Goal: Information Seeking & Learning: Find contact information

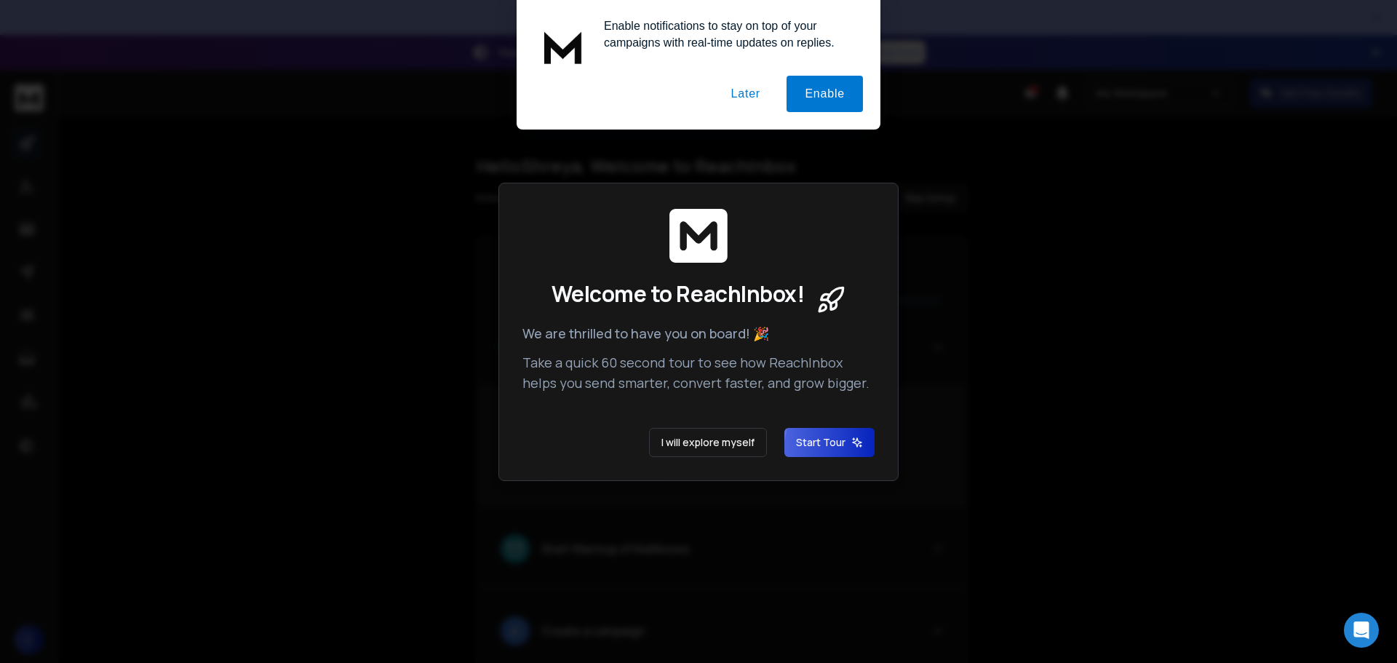
click at [745, 98] on button "Later" at bounding box center [744, 94] width 65 height 36
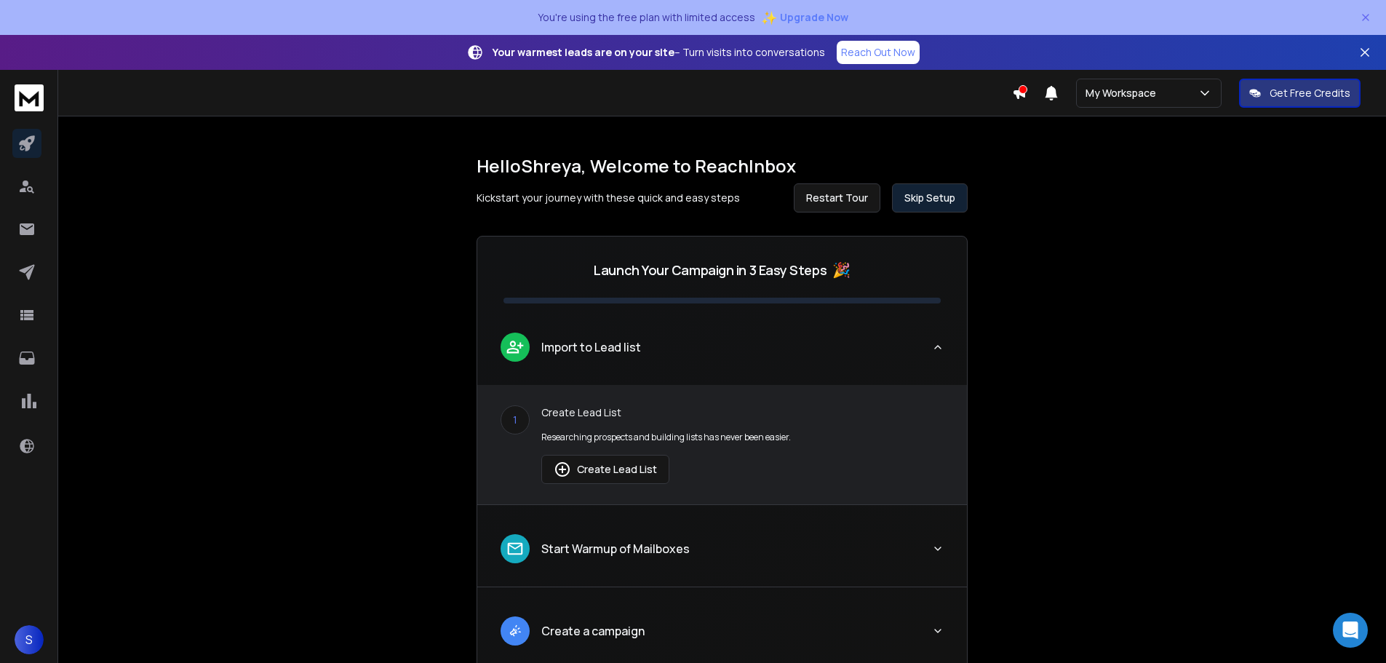
click at [920, 200] on span "Skip Setup" at bounding box center [929, 198] width 51 height 15
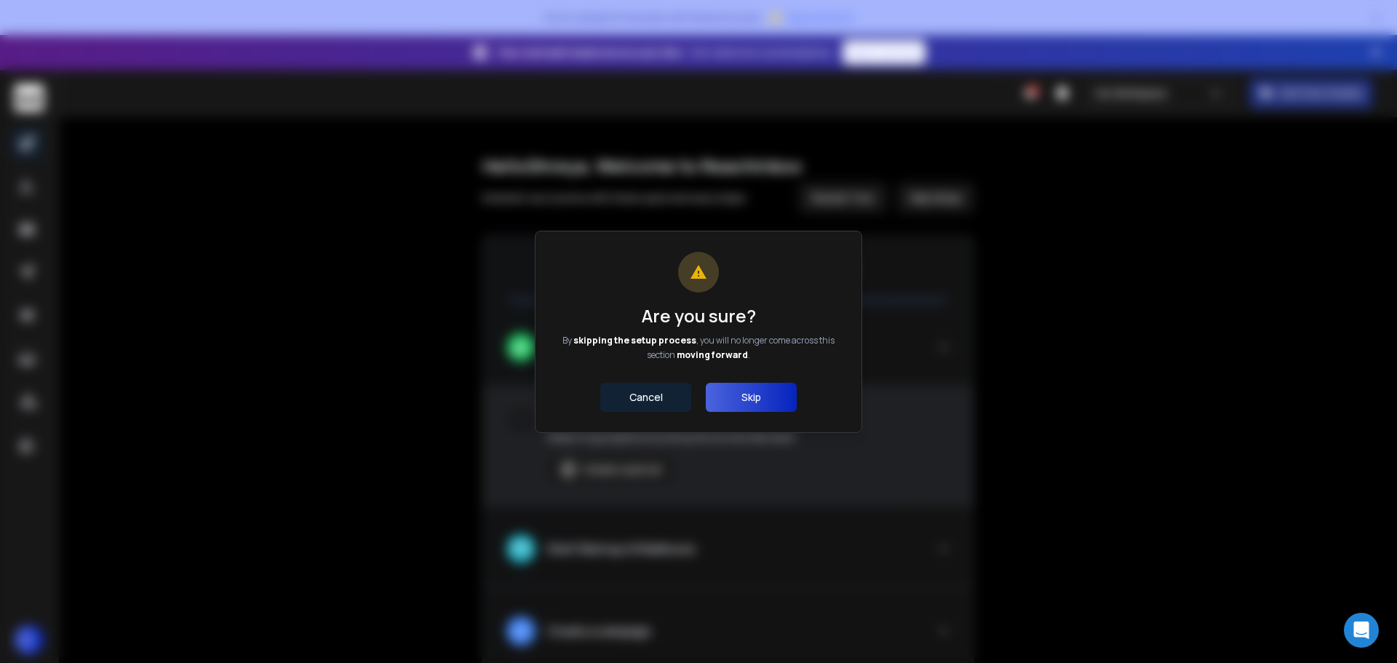
click at [729, 385] on button "Skip" at bounding box center [751, 397] width 91 height 29
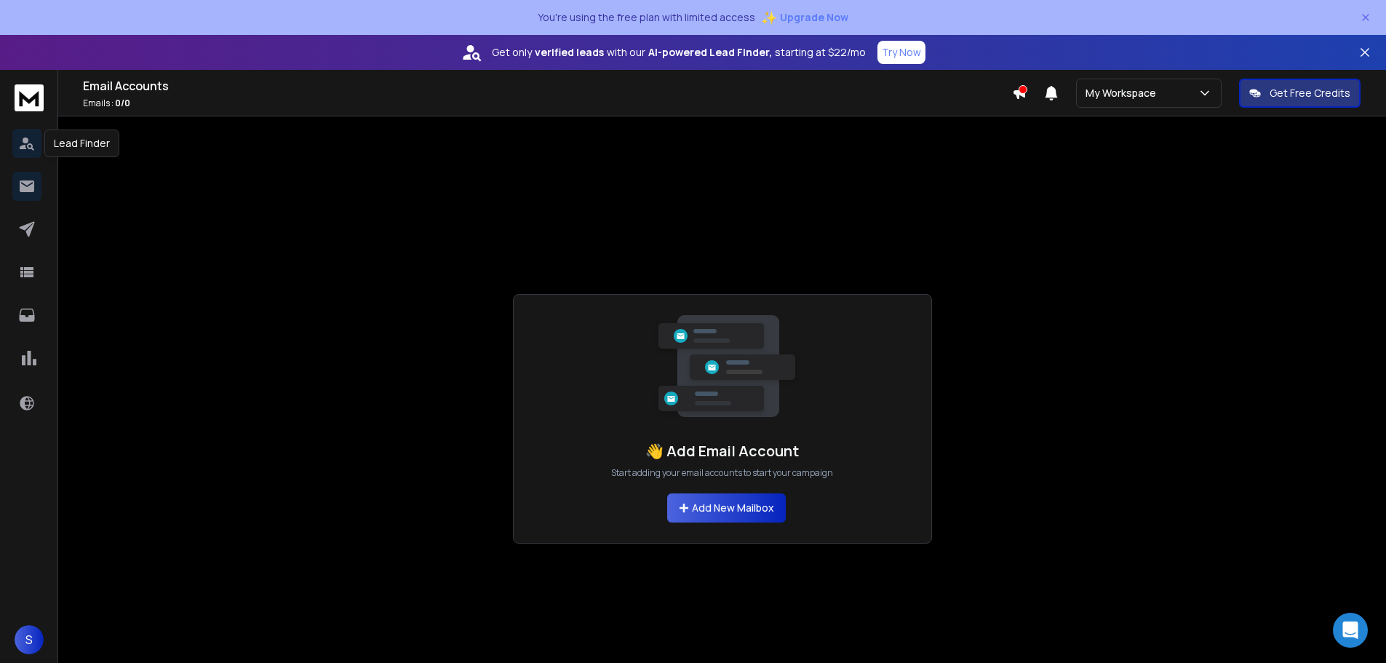
click at [24, 133] on link at bounding box center [26, 143] width 29 height 29
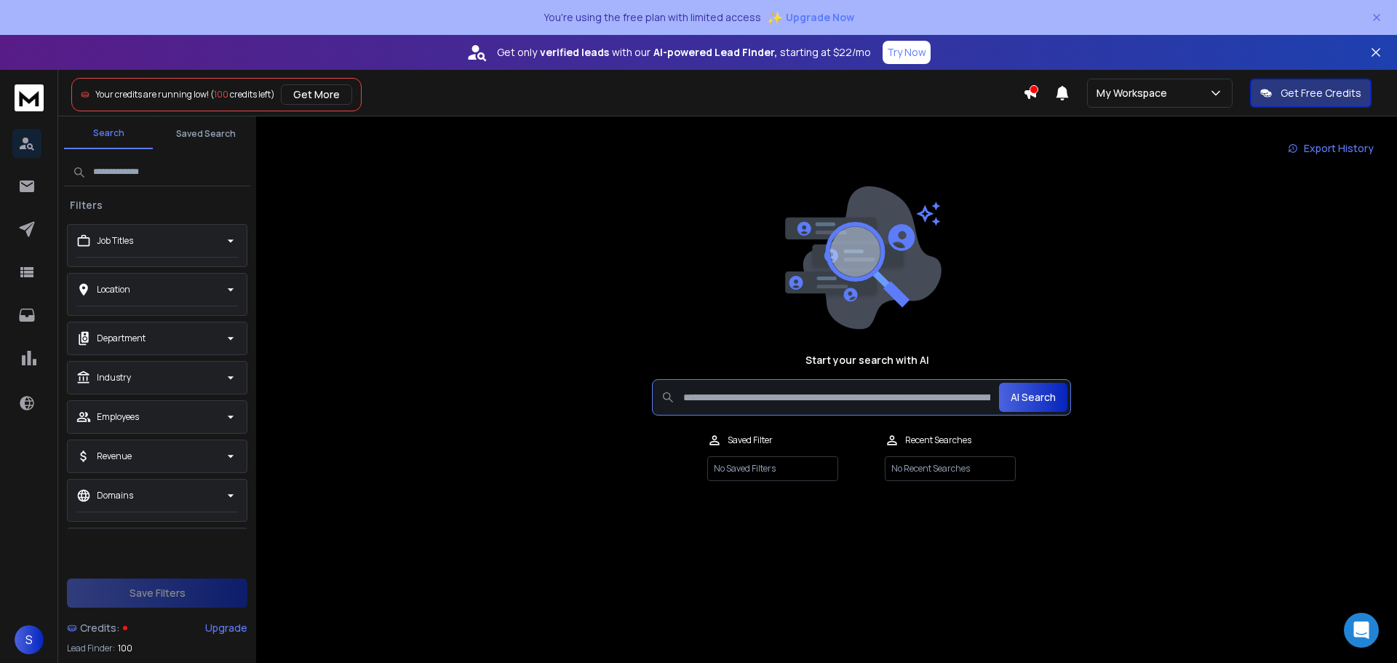
click at [114, 178] on input at bounding box center [157, 171] width 186 height 29
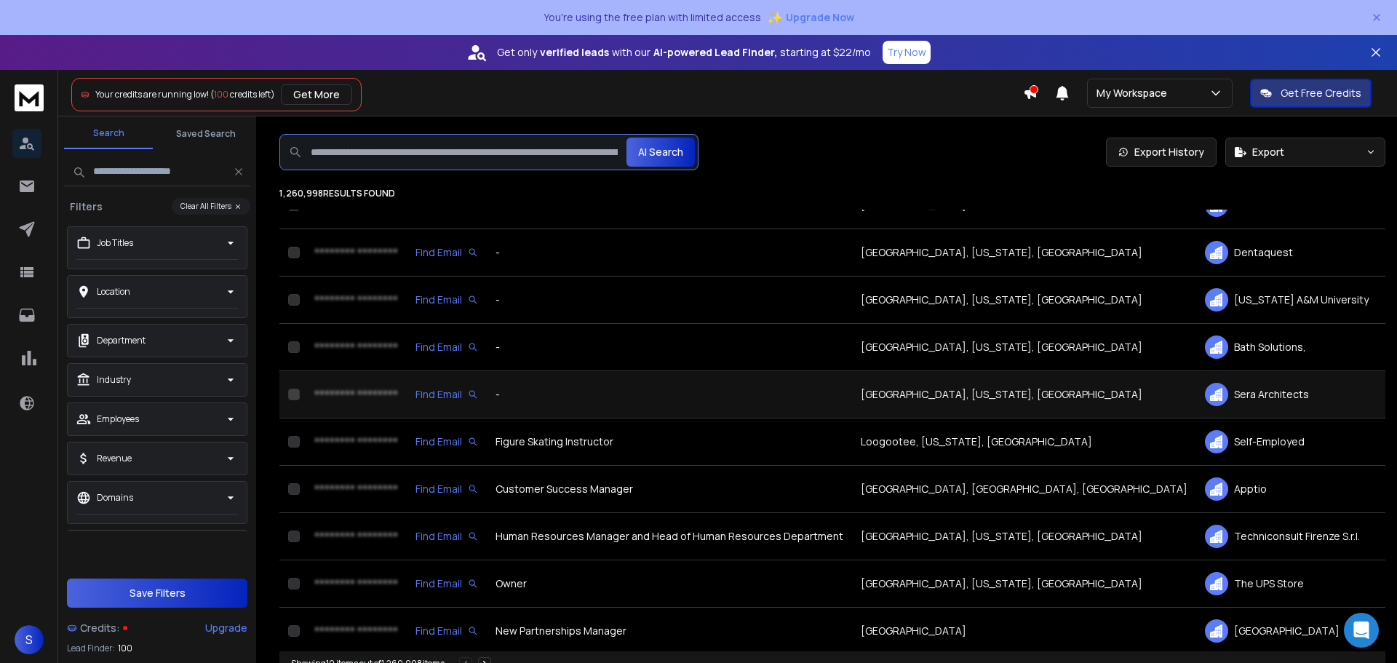
scroll to position [86, 0]
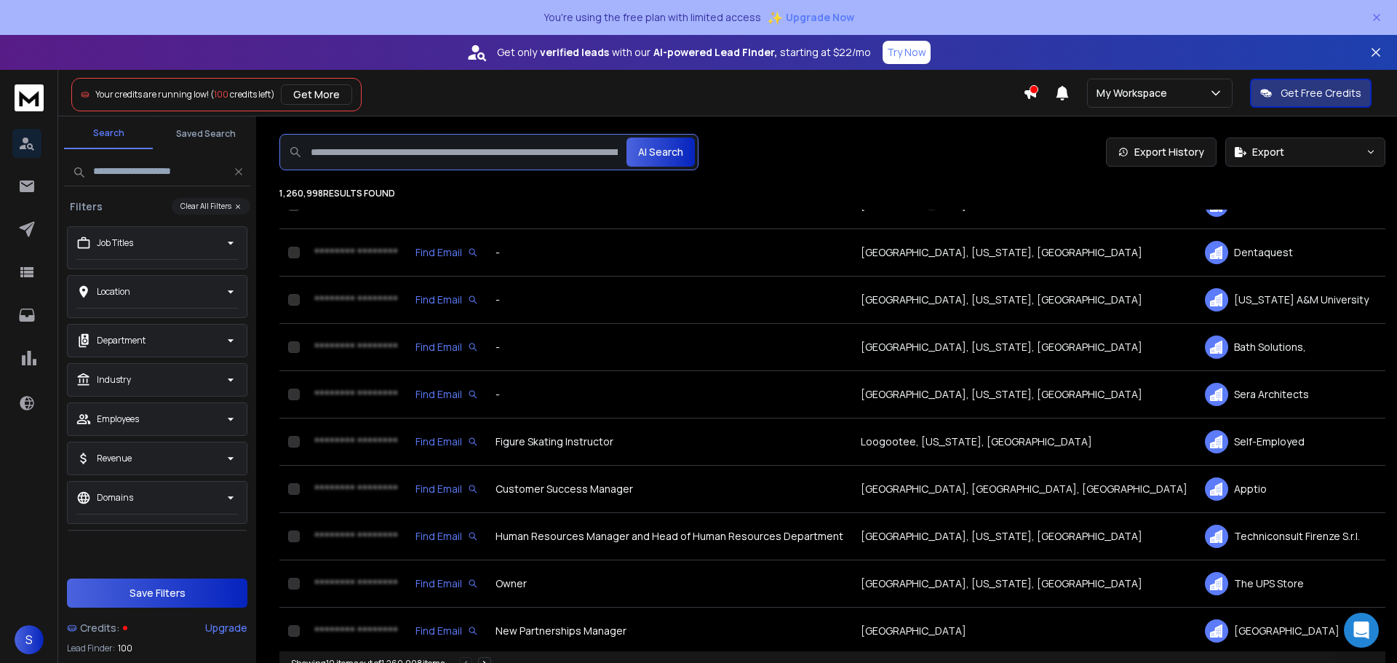
type input "**********"
click at [243, 170] on icon at bounding box center [239, 172] width 12 height 12
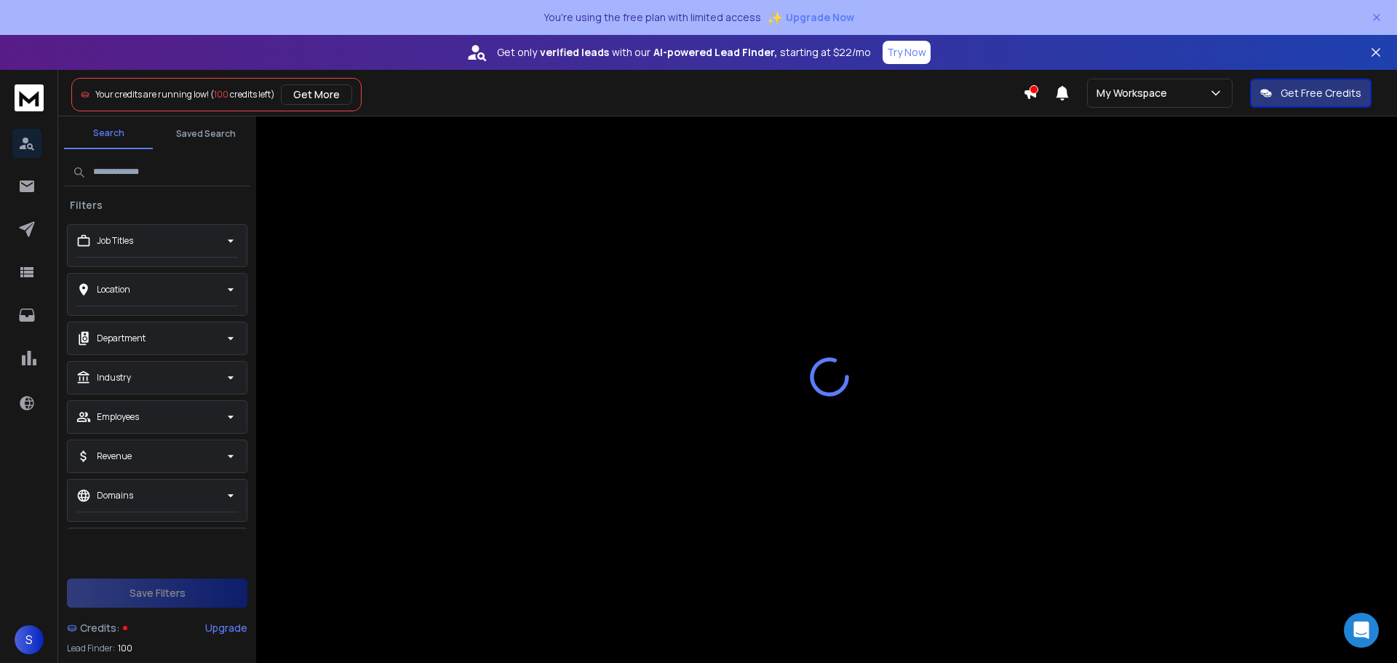
click at [203, 174] on input at bounding box center [157, 171] width 186 height 29
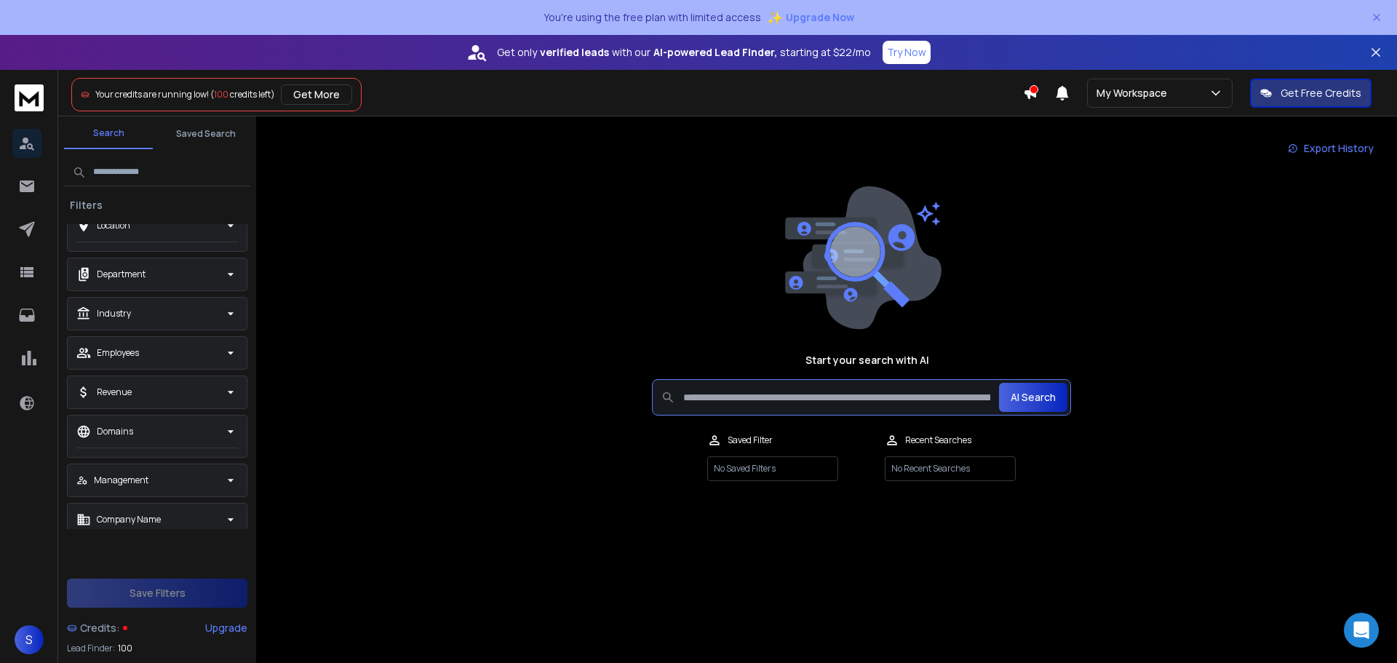
scroll to position [0, 0]
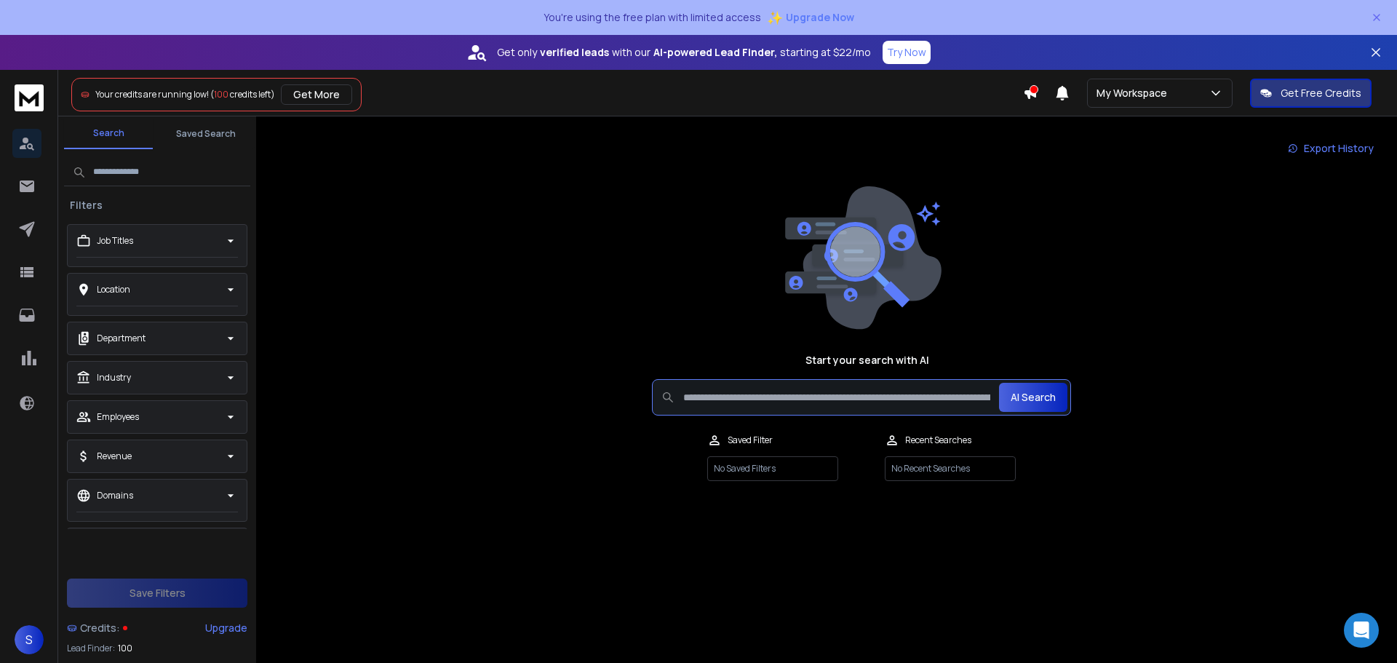
click at [451, 236] on div "Export History Start your search with AI" at bounding box center [861, 251] width 1164 height 234
click at [132, 171] on input at bounding box center [157, 171] width 186 height 29
click at [125, 437] on div "Job Titles Location Department Industry Employees Revenue Domains Management Co…" at bounding box center [157, 376] width 186 height 305
click at [137, 461] on div "Company Name" at bounding box center [118, 454] width 84 height 15
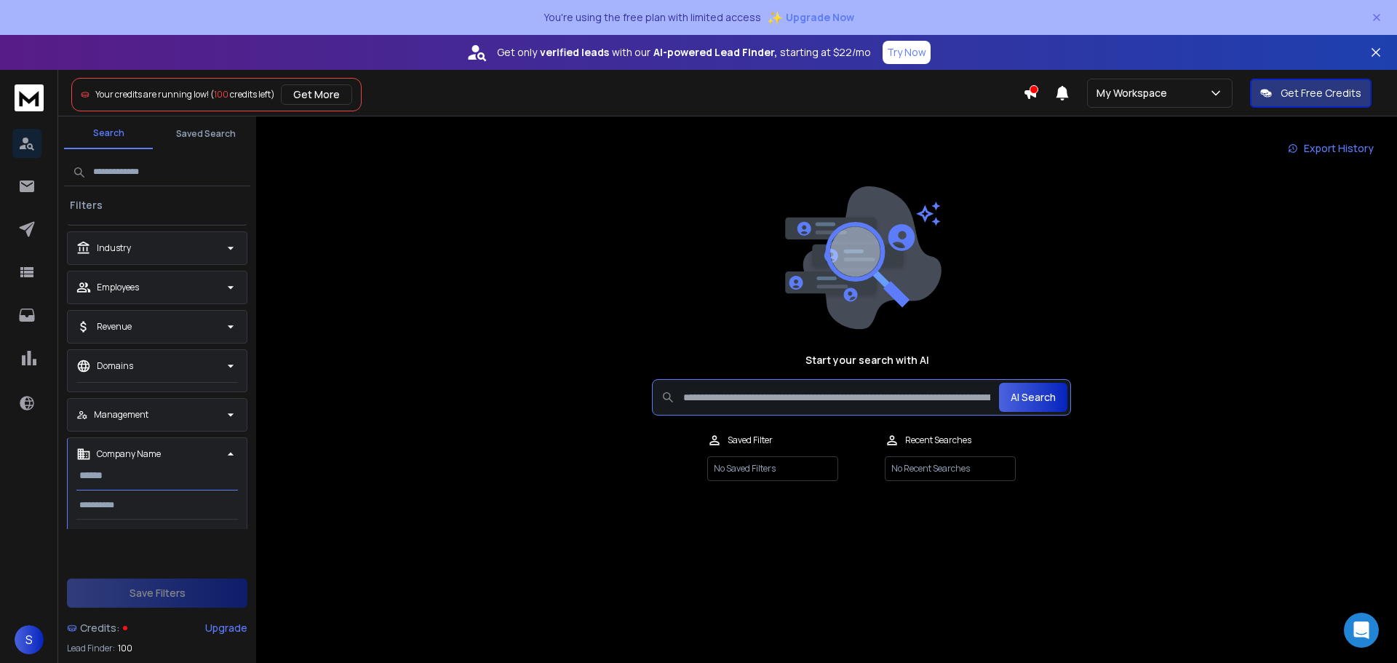
click at [146, 467] on input "*****" at bounding box center [157, 475] width 162 height 29
click at [147, 467] on input "*****" at bounding box center [157, 475] width 162 height 29
paste input "**********"
type input "**********"
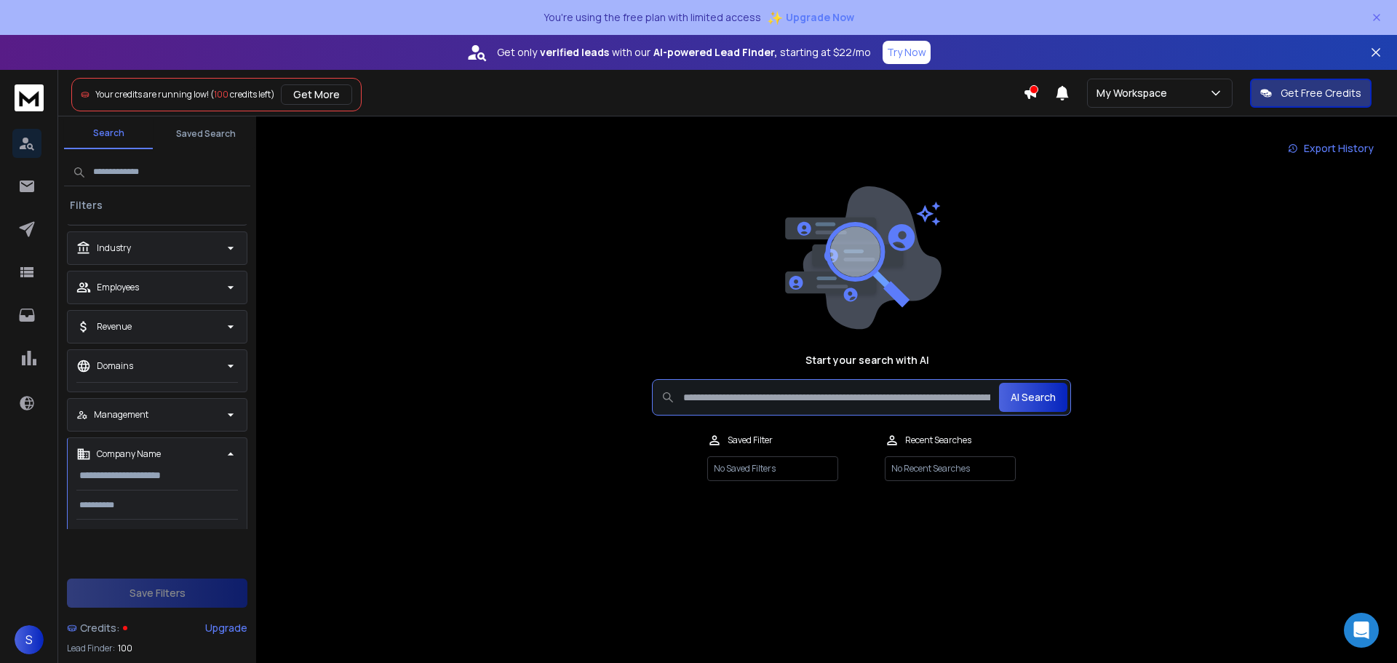
click at [115, 176] on input at bounding box center [157, 171] width 186 height 29
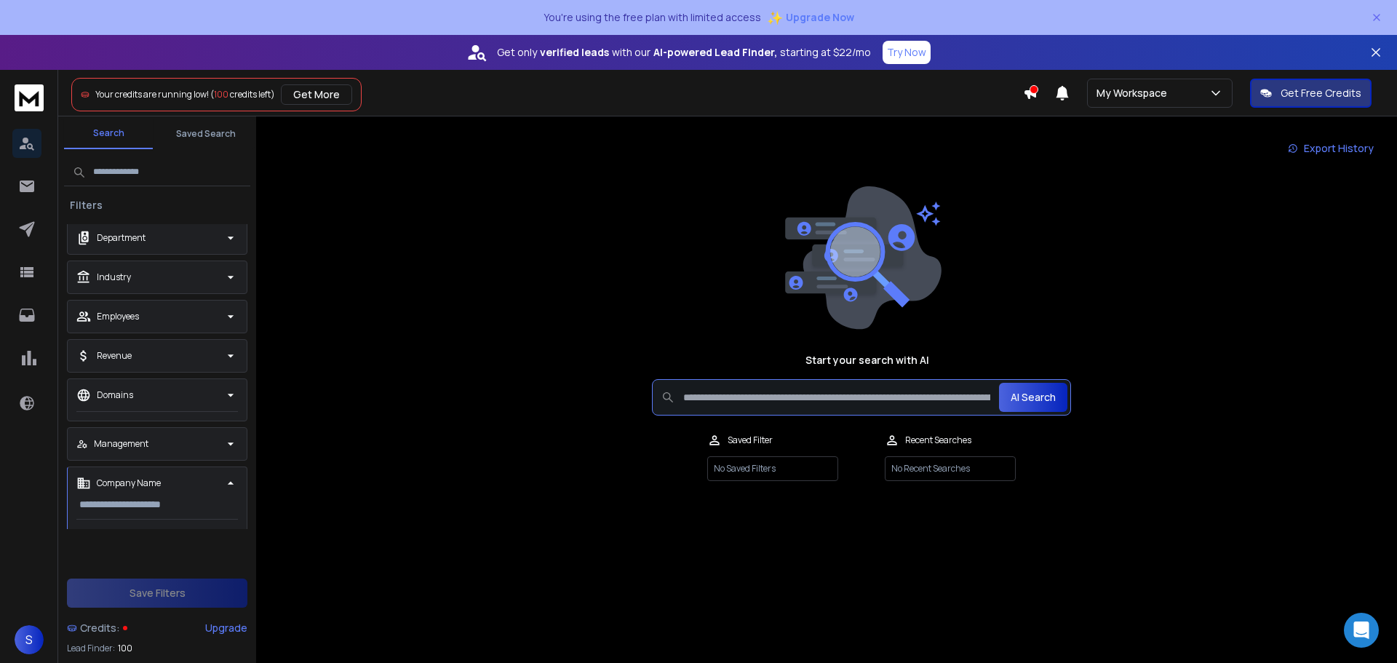
scroll to position [236, 0]
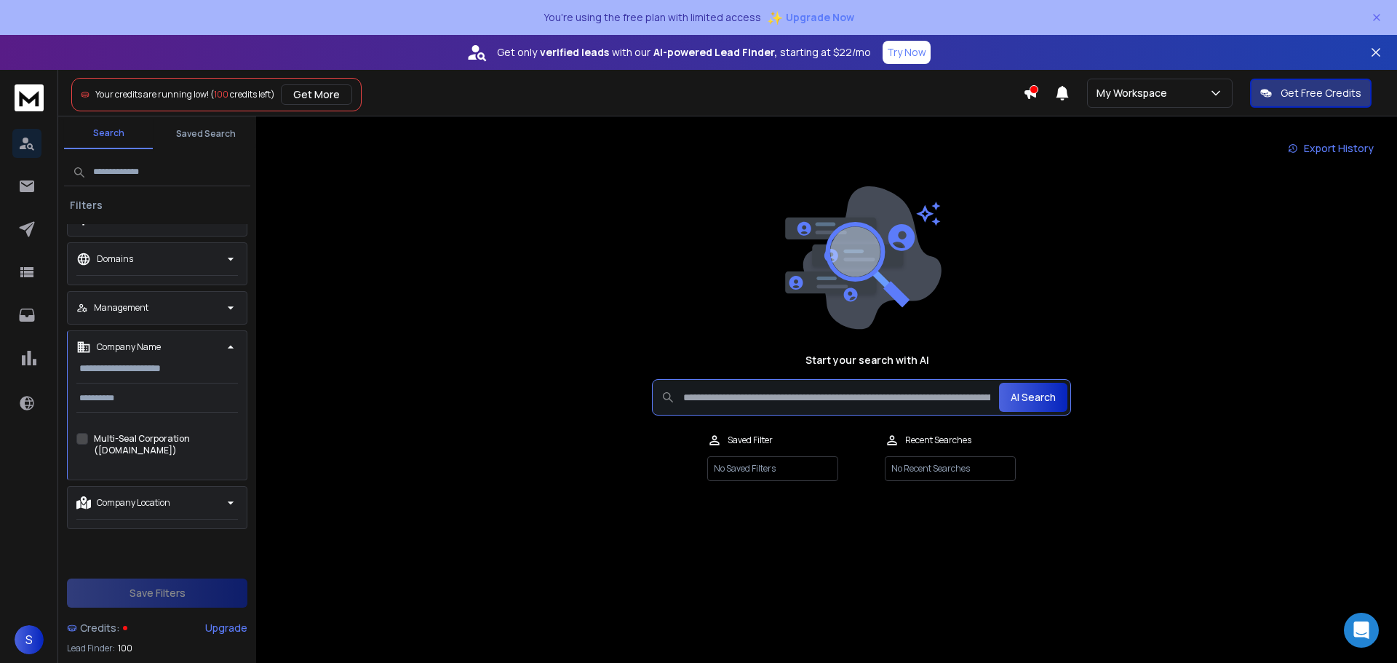
click at [84, 436] on \(multiseal\ "Multi-Seal Corporation (multiseal.us)" at bounding box center [82, 439] width 12 height 12
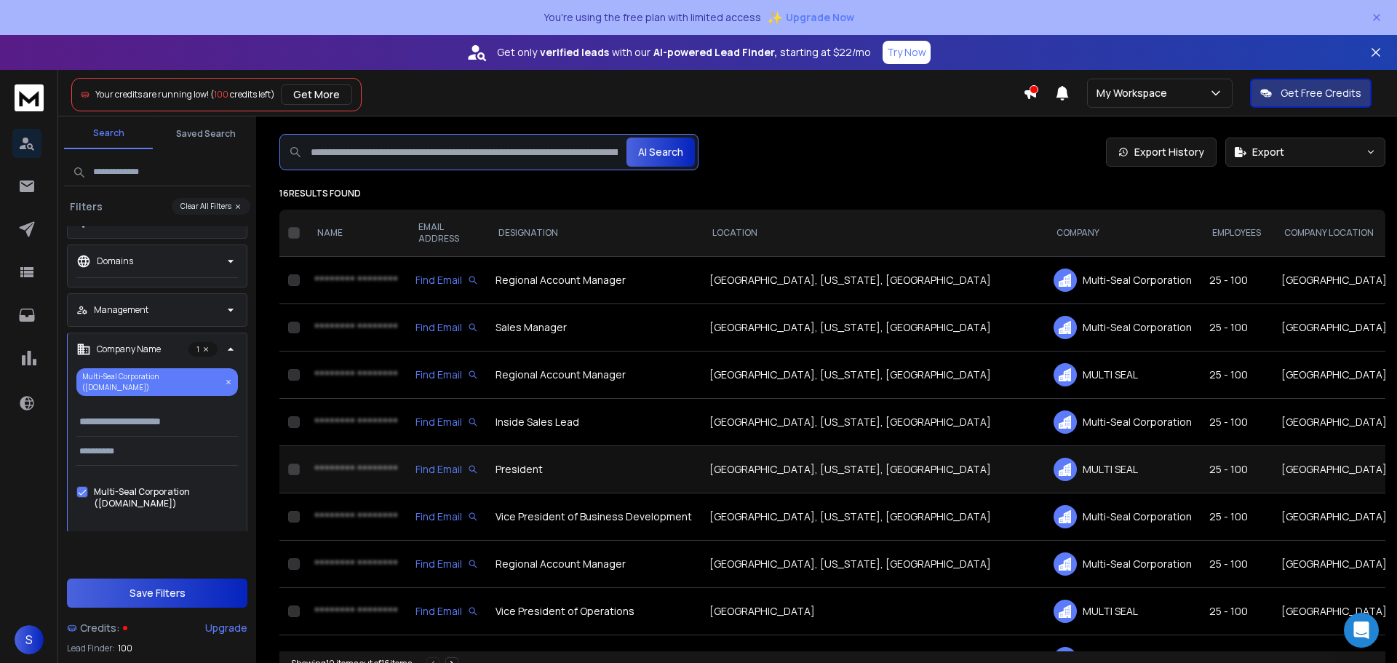
type \(multiseal\ "on"
click at [500, 466] on td "President" at bounding box center [594, 469] width 214 height 47
drag, startPoint x: 493, startPoint y: 460, endPoint x: 522, endPoint y: 474, distance: 32.2
click at [522, 474] on td "President" at bounding box center [594, 469] width 214 height 47
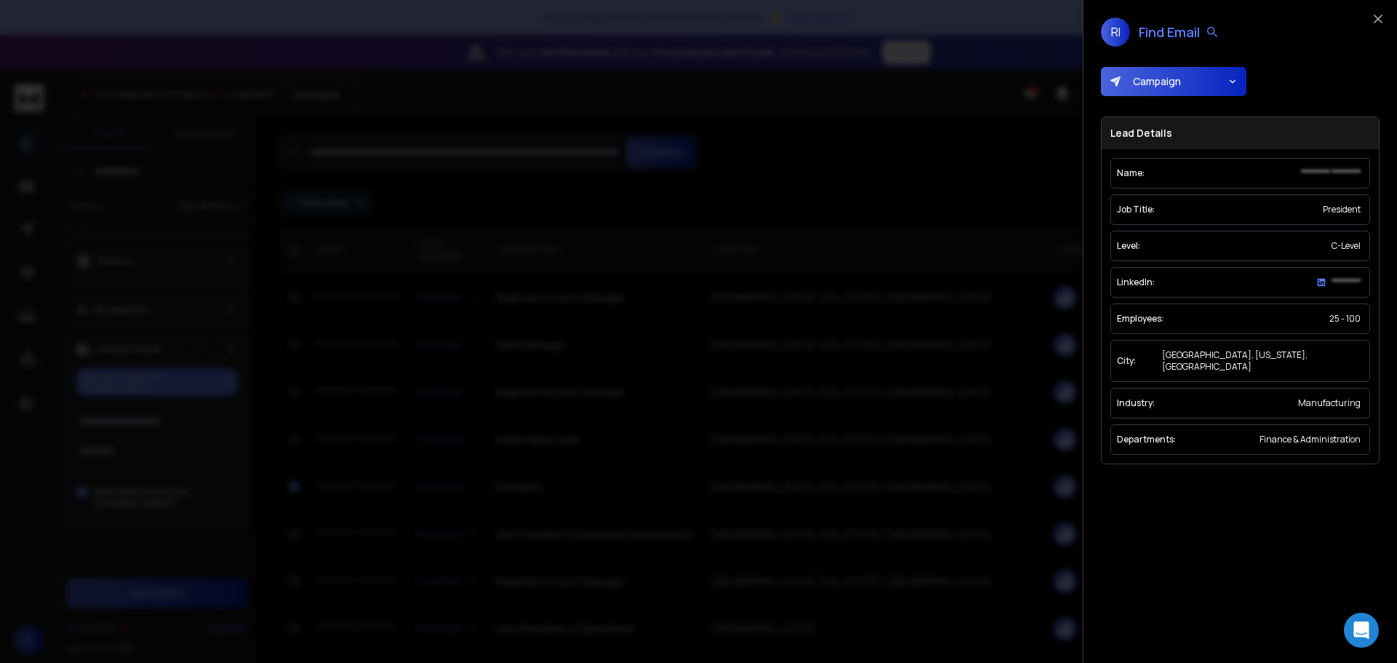
click at [1155, 73] on button "Campaign" at bounding box center [1174, 81] width 146 height 29
click at [703, 407] on div at bounding box center [698, 331] width 1397 height 663
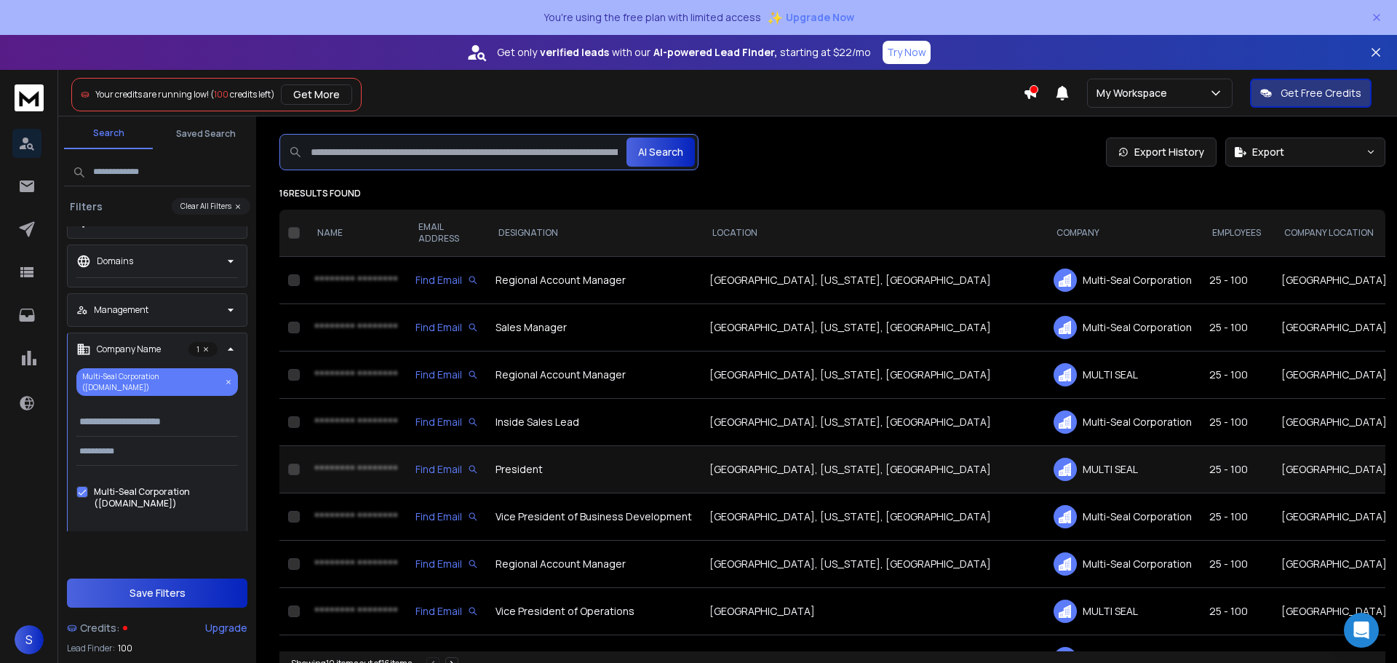
click at [422, 466] on div "Find Email" at bounding box center [446, 469] width 63 height 15
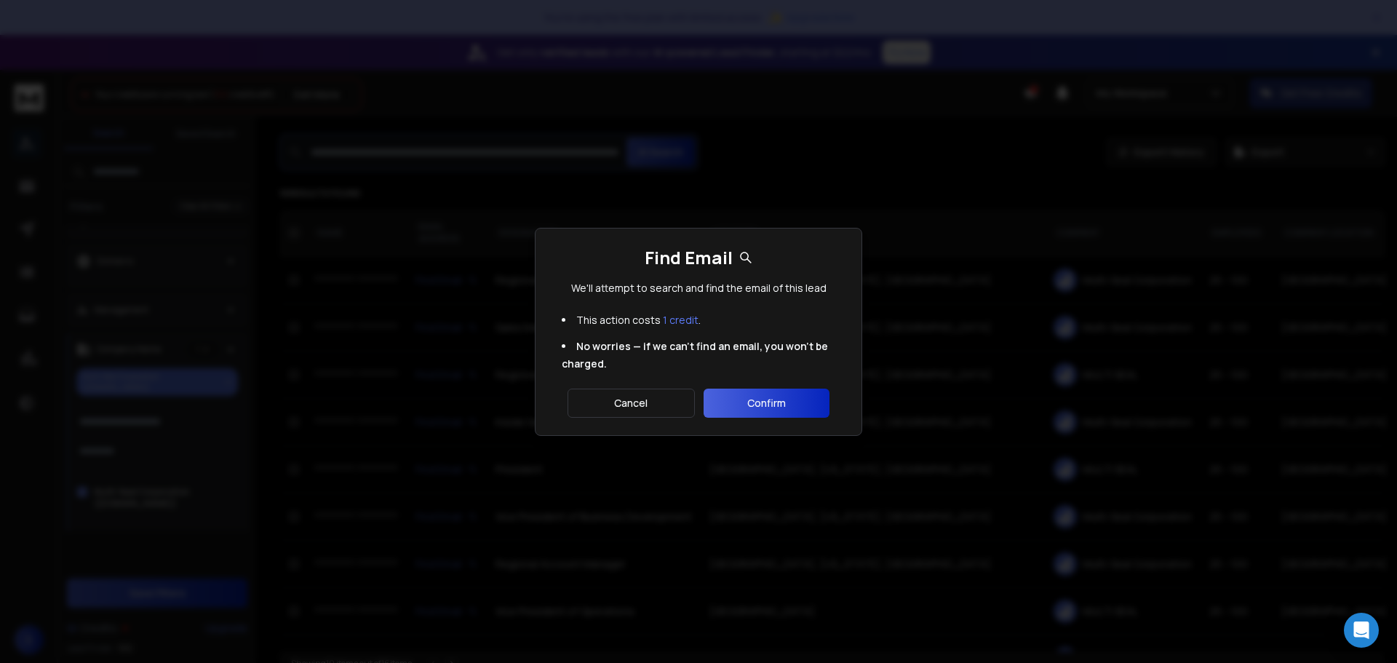
click at [749, 407] on button "Confirm" at bounding box center [767, 403] width 126 height 29
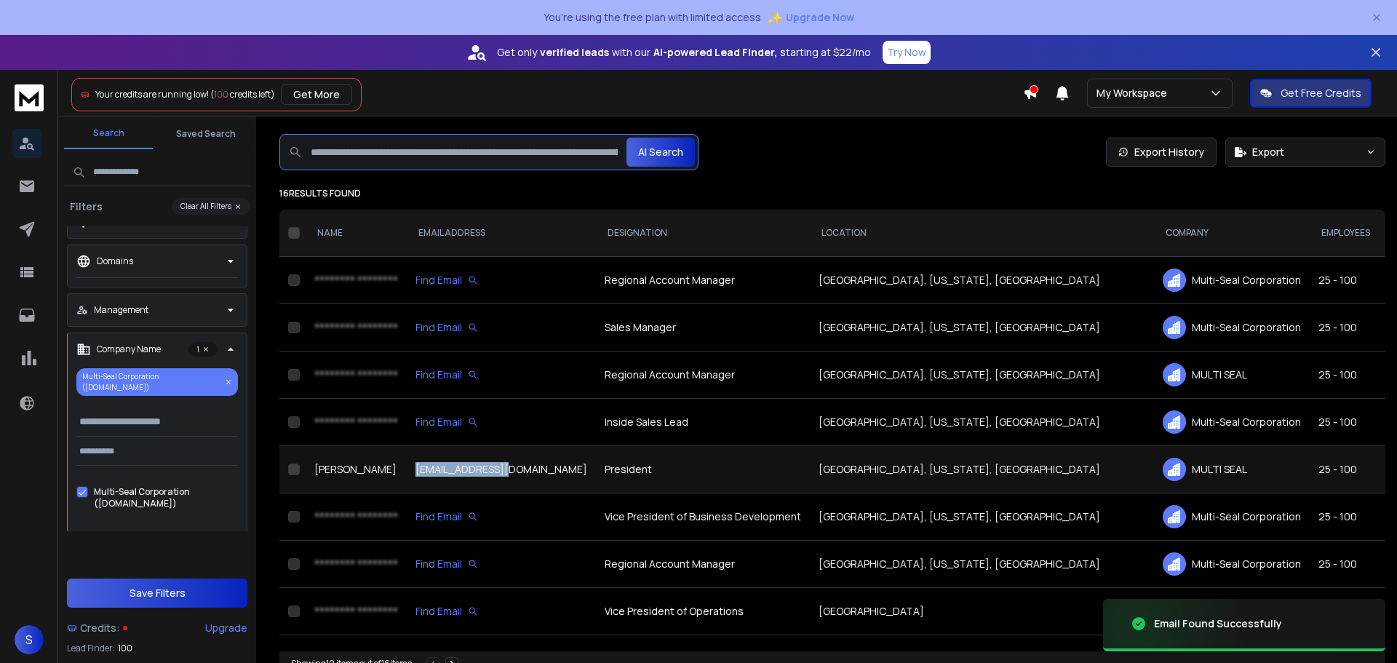
drag, startPoint x: 399, startPoint y: 468, endPoint x: 497, endPoint y: 471, distance: 98.3
click at [497, 471] on td "don@multiseal.us" at bounding box center [501, 469] width 189 height 47
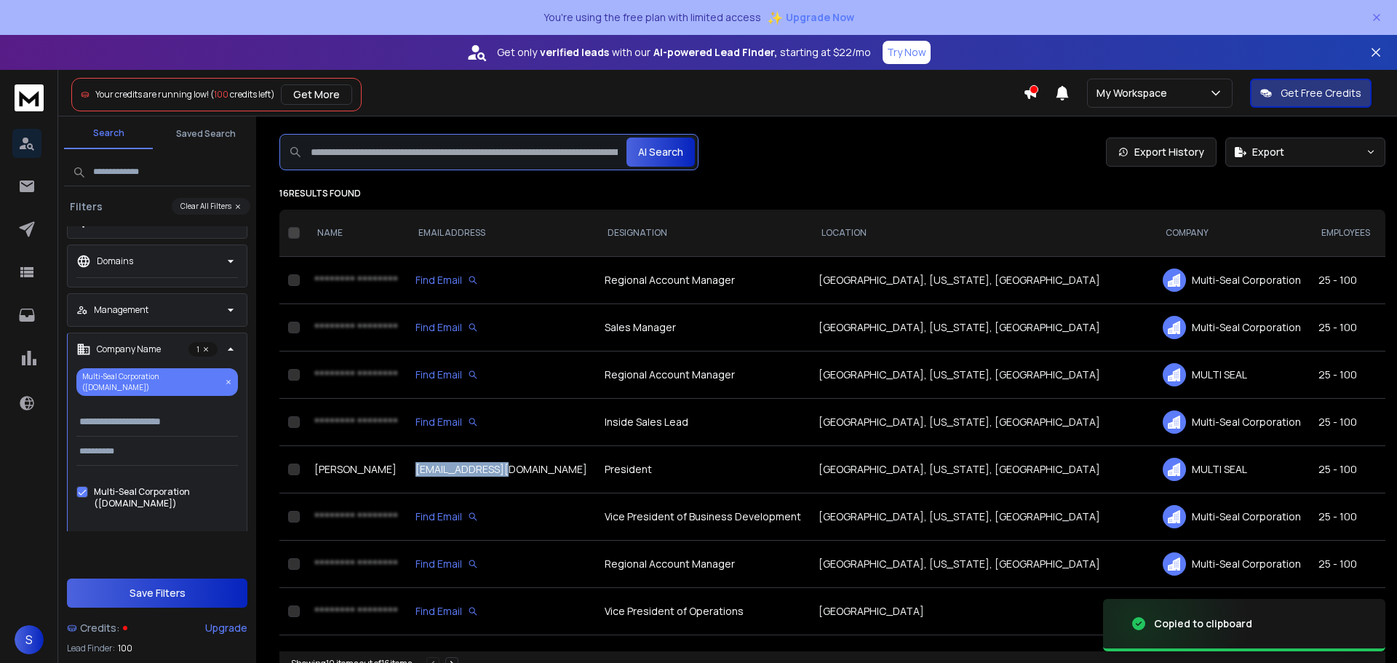
copy div "don@multiseal.us"
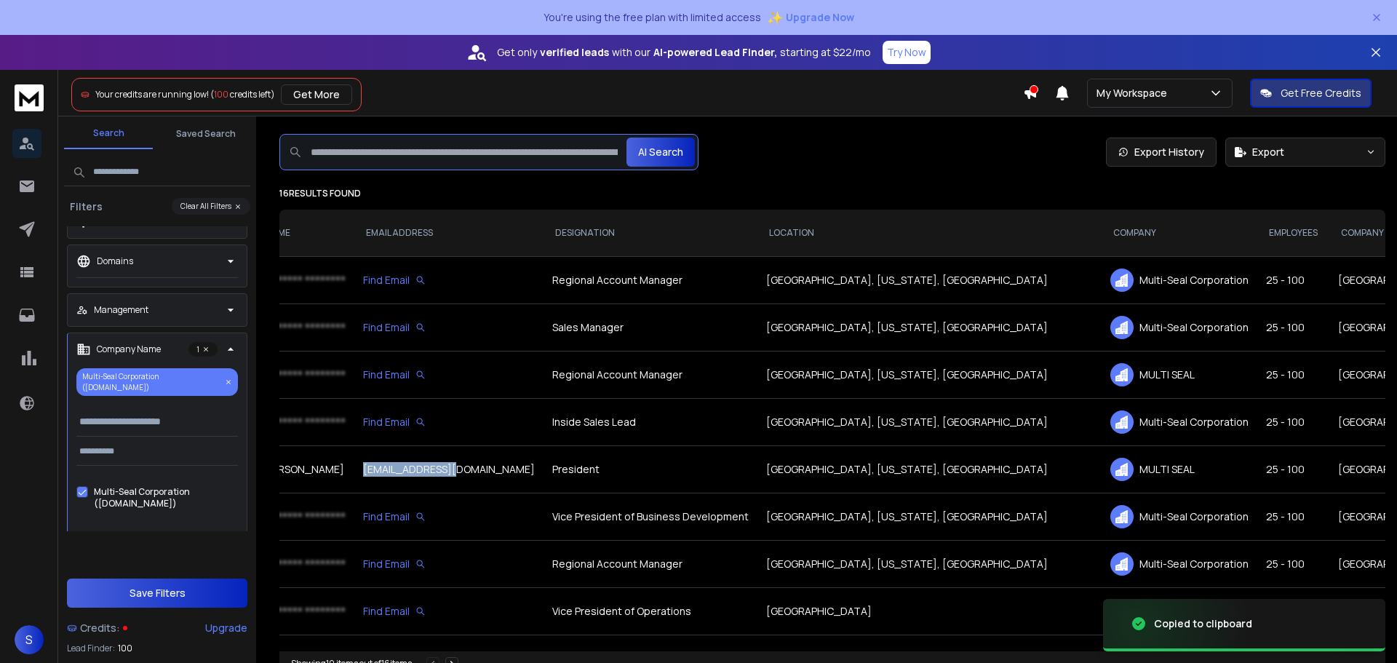
scroll to position [0, 0]
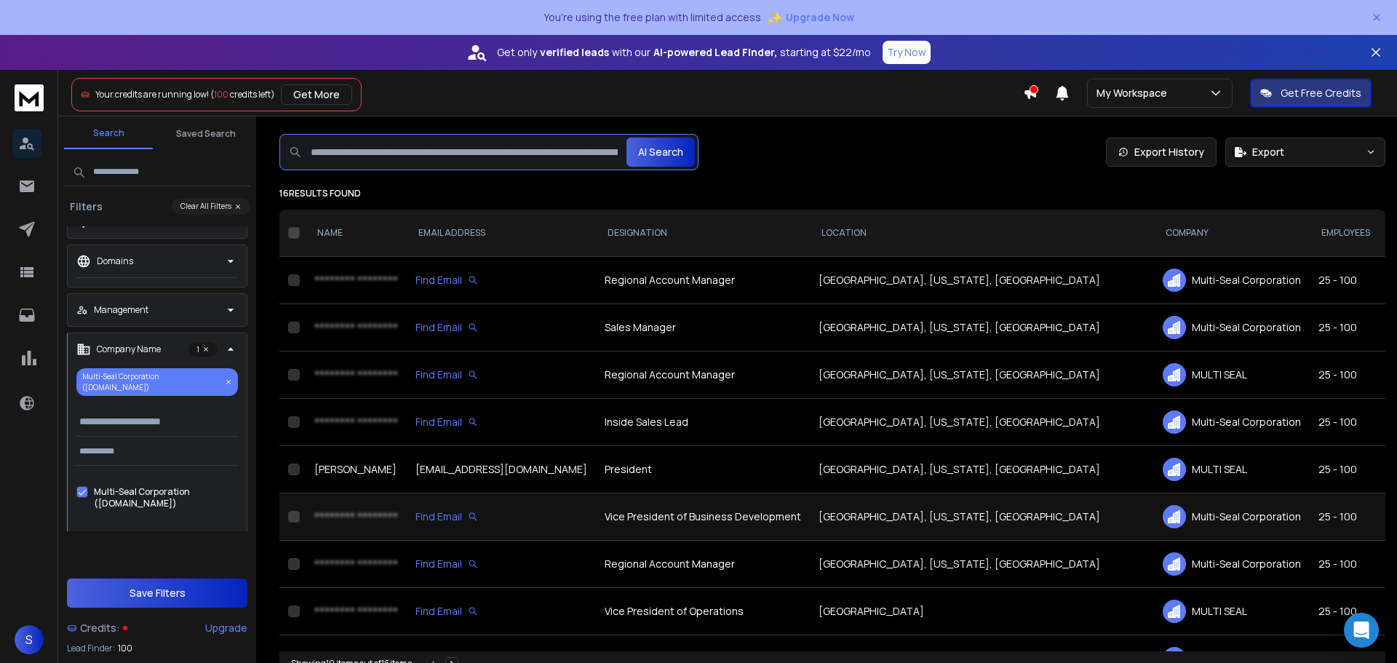
click at [447, 516] on div "Find Email" at bounding box center [501, 516] width 172 height 15
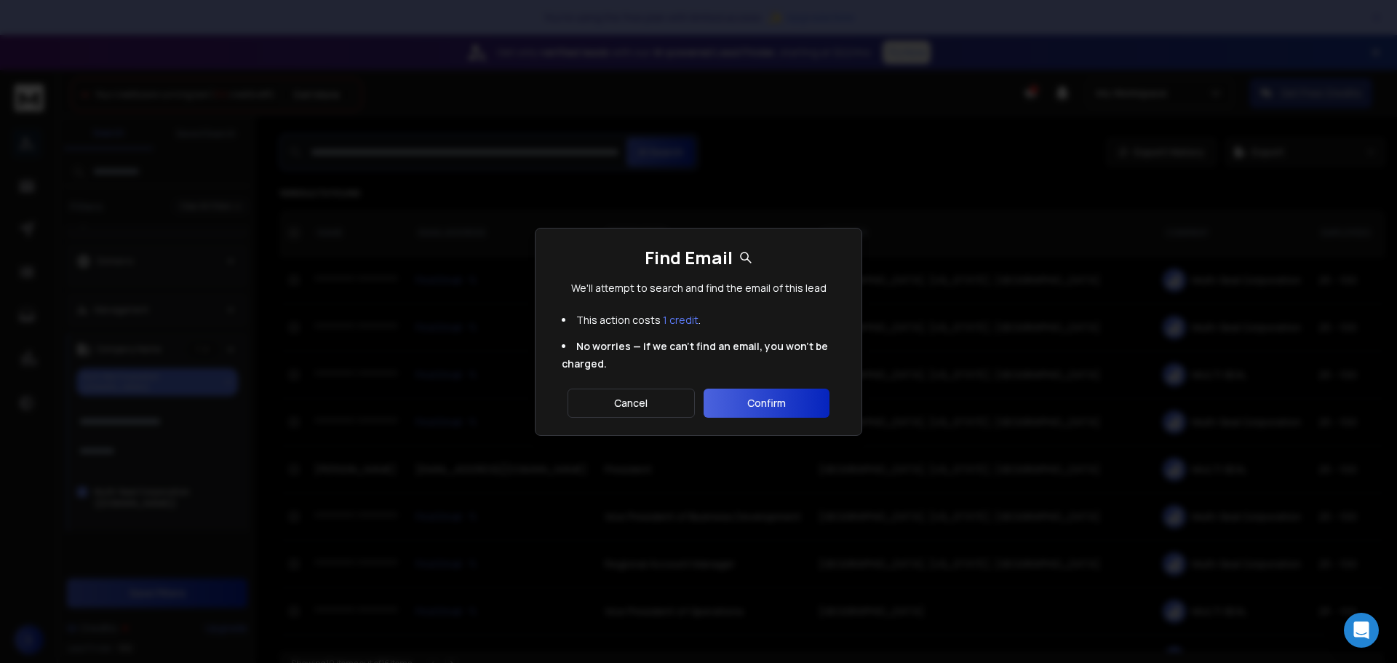
click at [731, 405] on button "Confirm" at bounding box center [767, 403] width 126 height 29
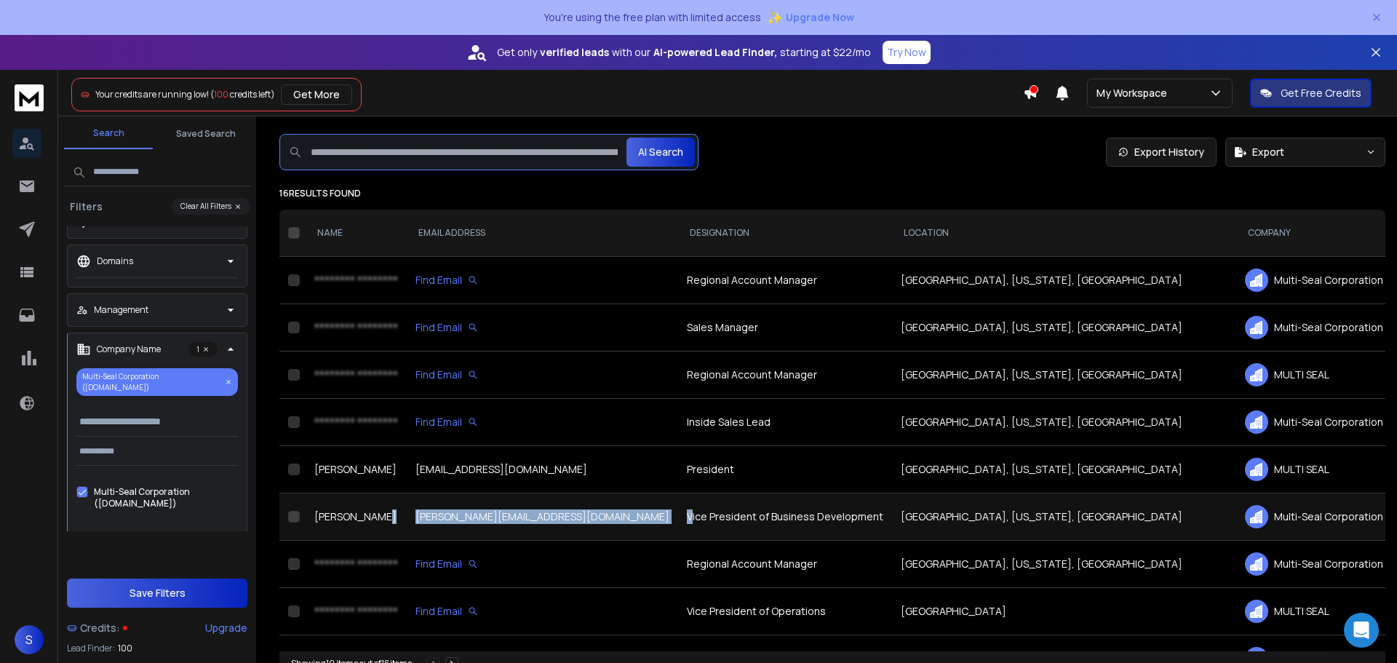
drag, startPoint x: 392, startPoint y: 511, endPoint x: 516, endPoint y: 509, distance: 123.7
click at [516, 509] on tr "Kelly Crosby kelly@multiseal.us Vice President of Business Development Houston,…" at bounding box center [1192, 516] width 1826 height 47
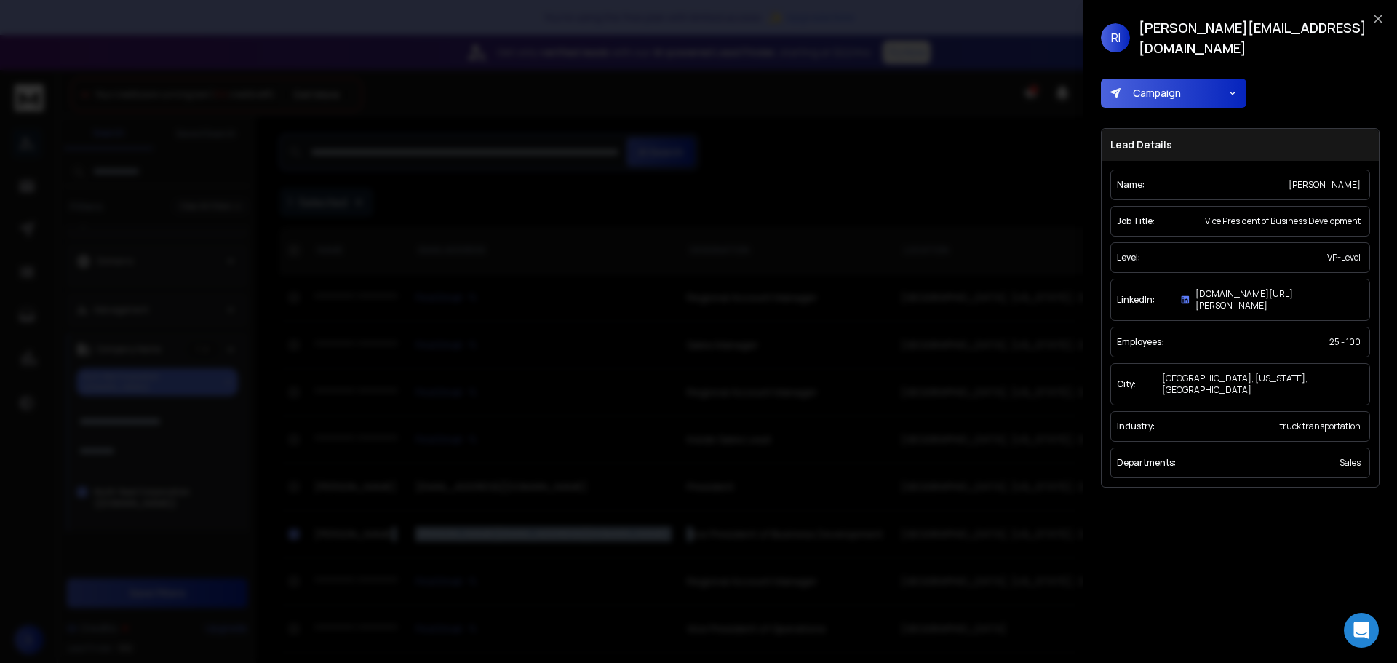
copy tr "kelly@multiseal.us V"
click at [472, 431] on div at bounding box center [698, 331] width 1397 height 663
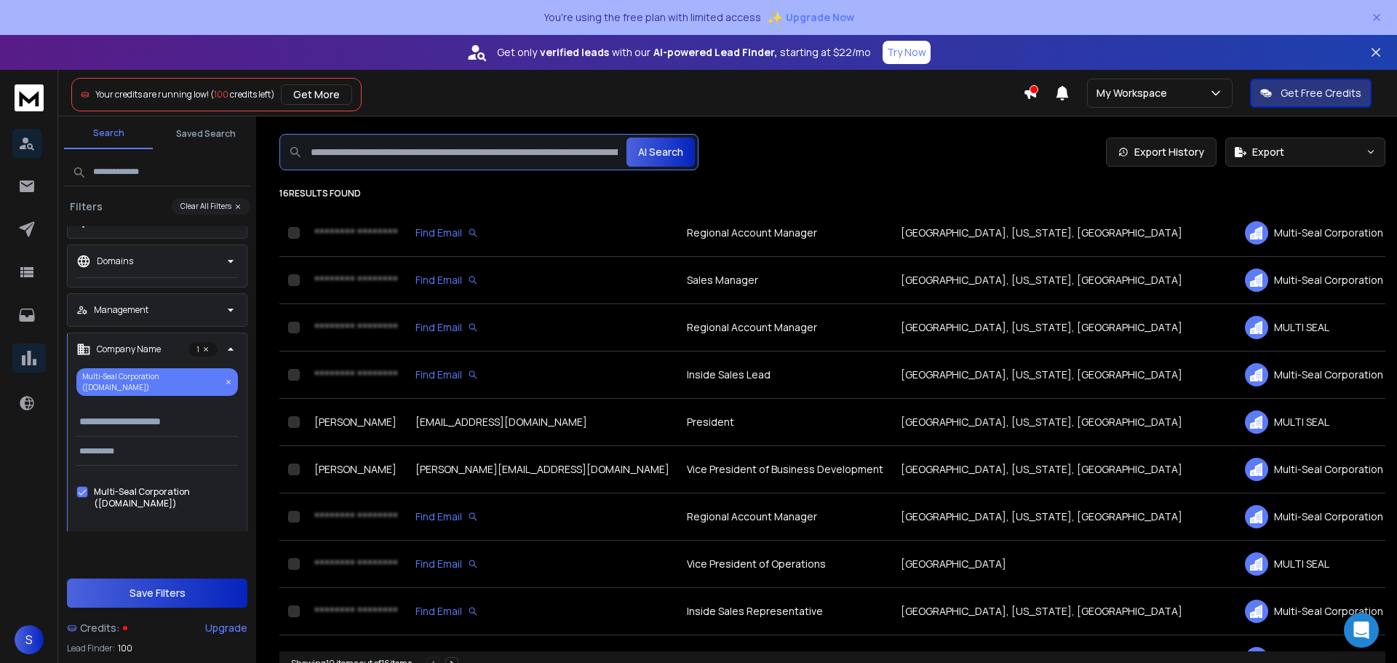
scroll to position [86, 0]
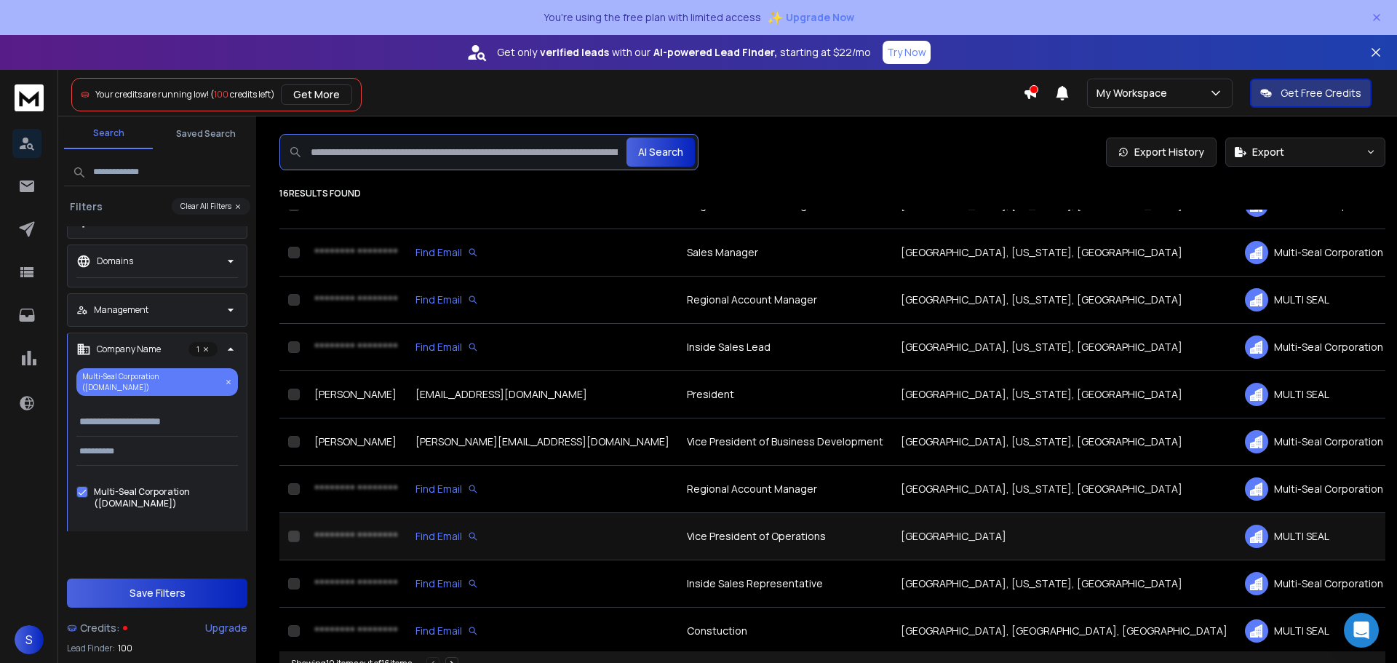
click at [422, 515] on td "Find Email" at bounding box center [542, 536] width 271 height 47
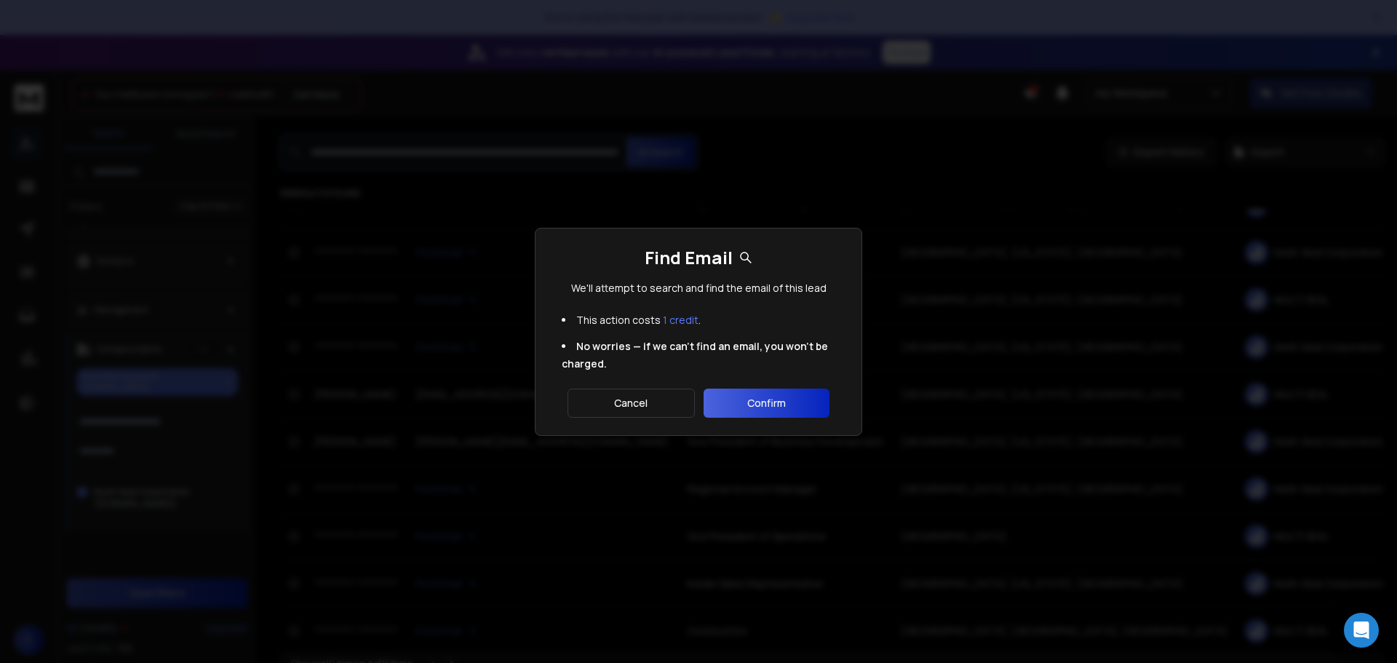
click at [729, 407] on button "Confirm" at bounding box center [767, 403] width 126 height 29
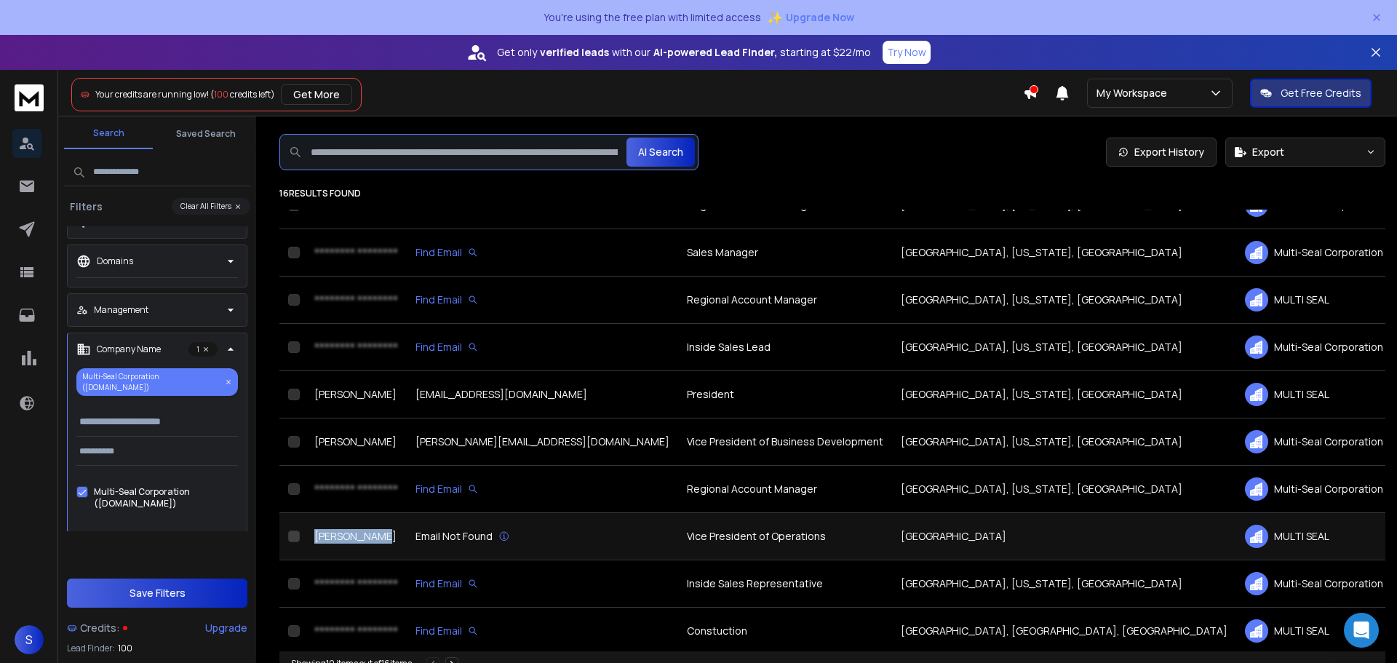
drag, startPoint x: 382, startPoint y: 522, endPoint x: 291, endPoint y: 520, distance: 91.0
click at [291, 520] on tr "David Macrae Email Not Found Vice President of Operations United States MULTI S…" at bounding box center [1192, 536] width 1826 height 47
copy tr "David Macrae"
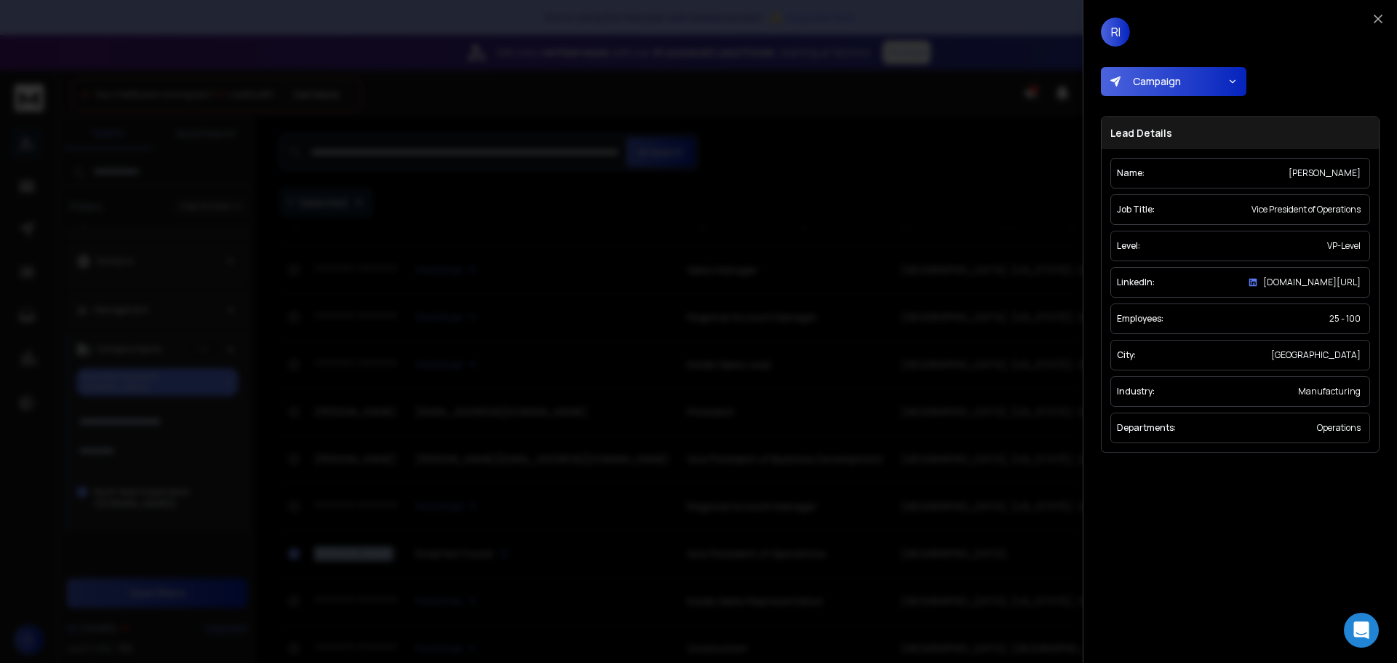
click at [982, 316] on div at bounding box center [698, 331] width 1397 height 663
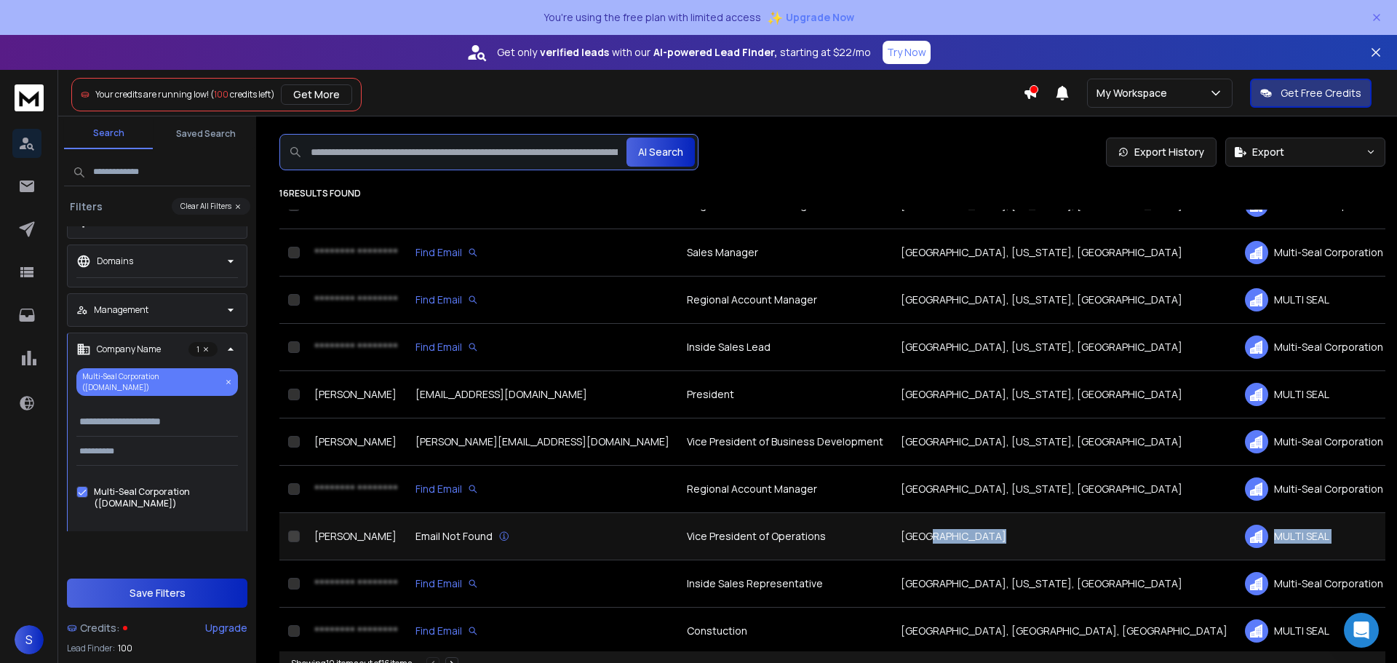
drag, startPoint x: 745, startPoint y: 538, endPoint x: 1192, endPoint y: 527, distance: 446.9
click at [1192, 527] on tr "David Macrae Email Not Found Vice President of Operations United States MULTI S…" at bounding box center [1192, 536] width 1826 height 47
click at [892, 522] on td "United States" at bounding box center [1064, 536] width 344 height 47
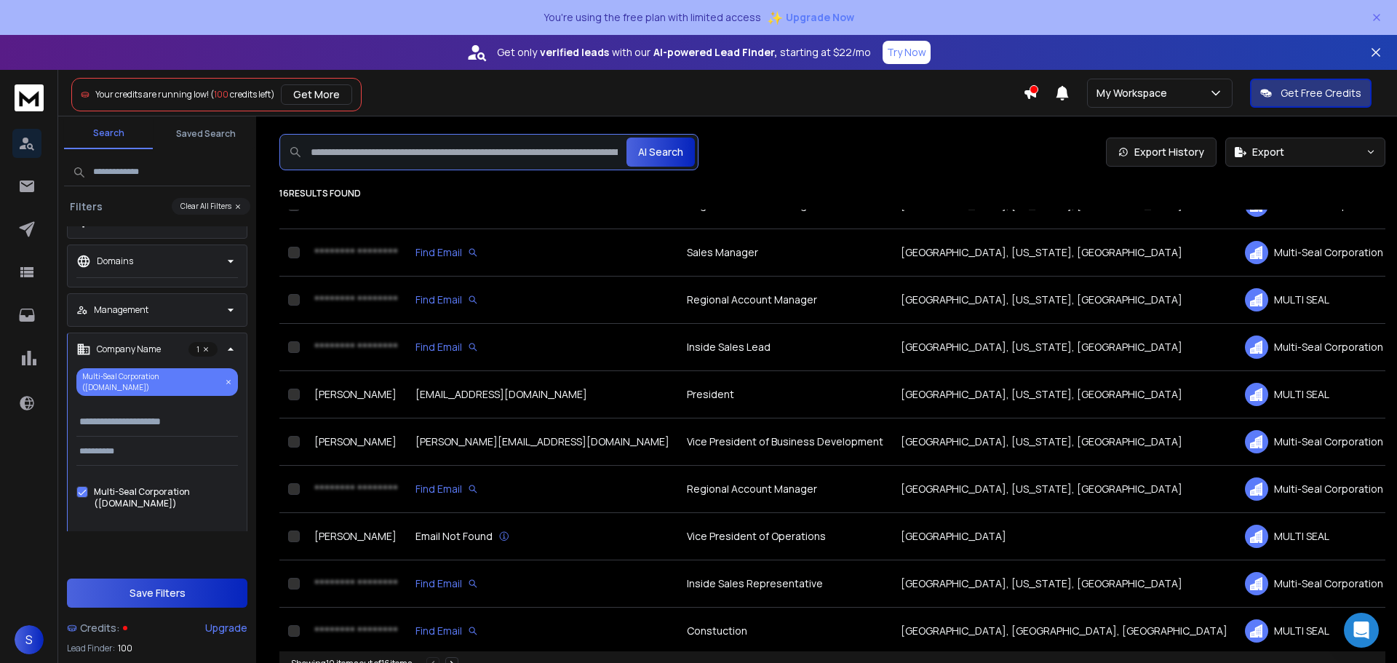
drag, startPoint x: 714, startPoint y: 657, endPoint x: 940, endPoint y: 653, distance: 226.3
click at [940, 653] on div "Showing 10 items out of 16 items" at bounding box center [832, 663] width 1106 height 25
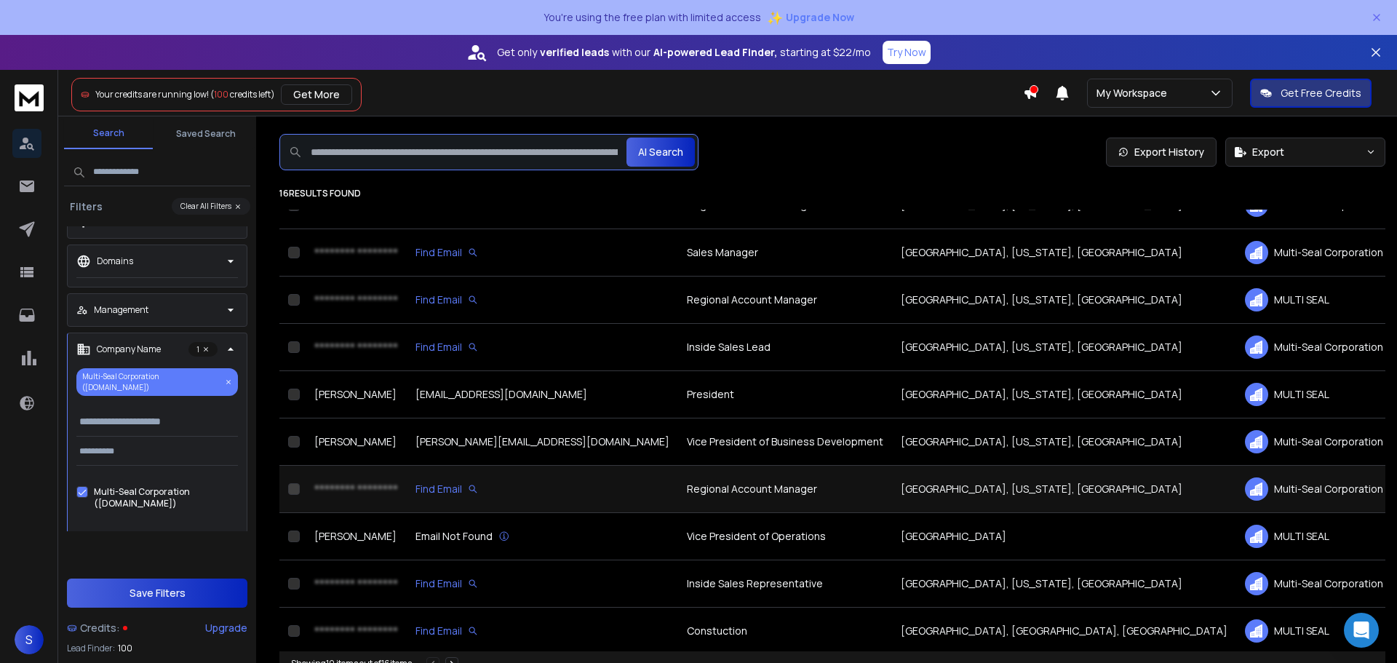
scroll to position [0, 0]
